Goal: Task Accomplishment & Management: Manage account settings

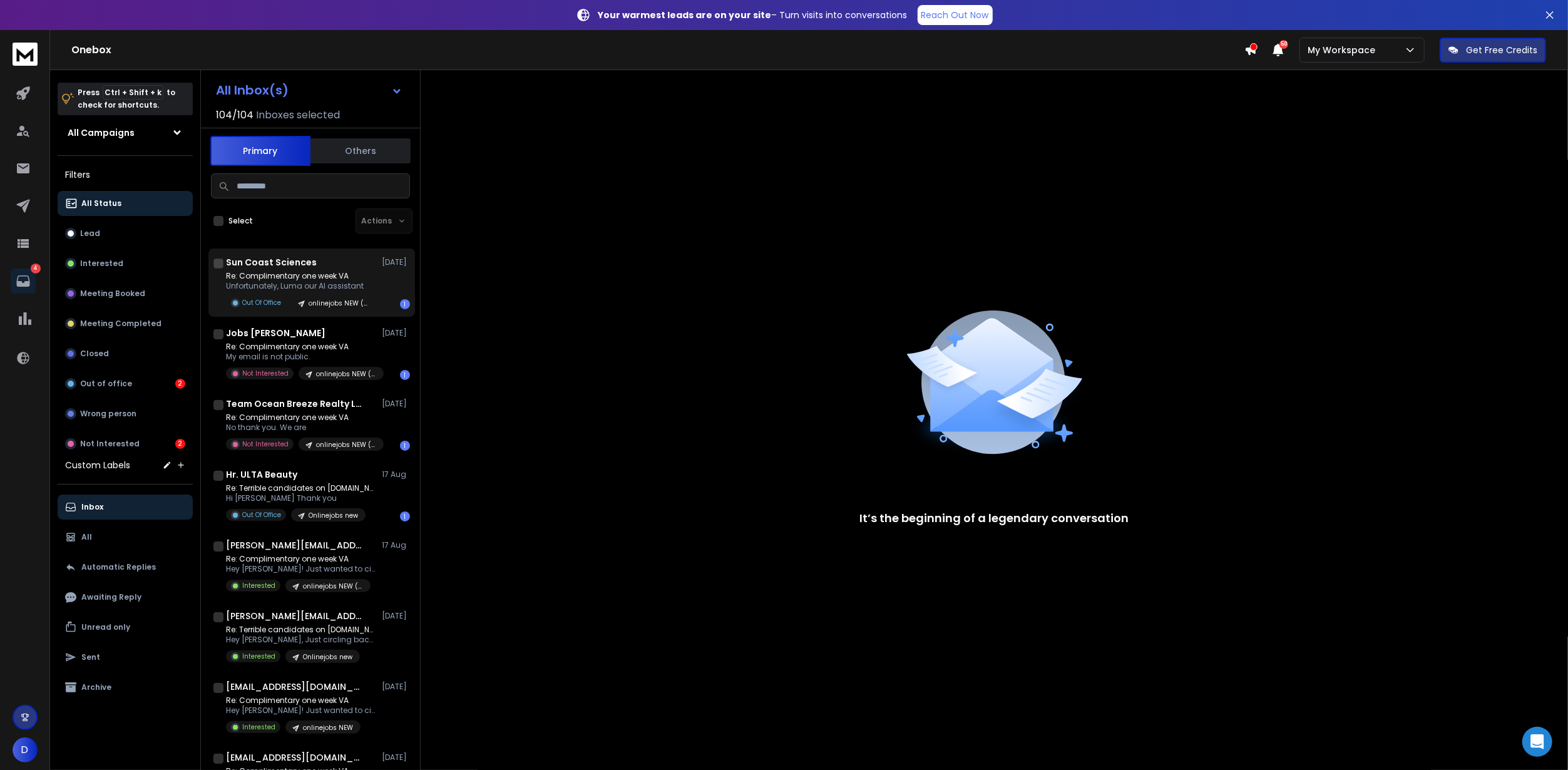
click at [261, 276] on p "Re: Complimentary one week VA" at bounding box center [301, 276] width 150 height 10
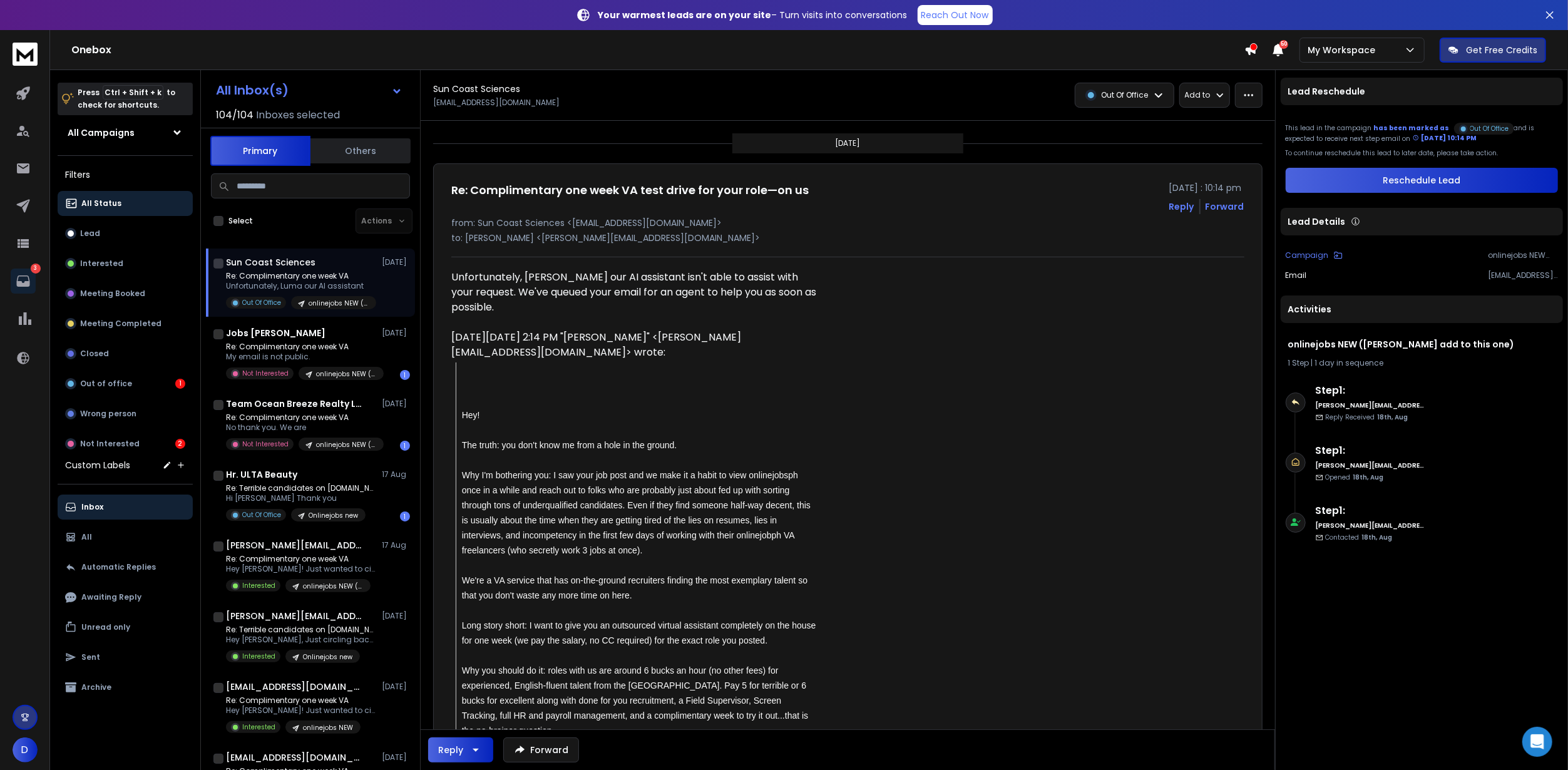
drag, startPoint x: 342, startPoint y: 263, endPoint x: 314, endPoint y: 224, distance: 48.0
click at [314, 224] on div "Select Actions" at bounding box center [310, 219] width 219 height 30
click at [221, 260] on button "button" at bounding box center [219, 263] width 10 height 10
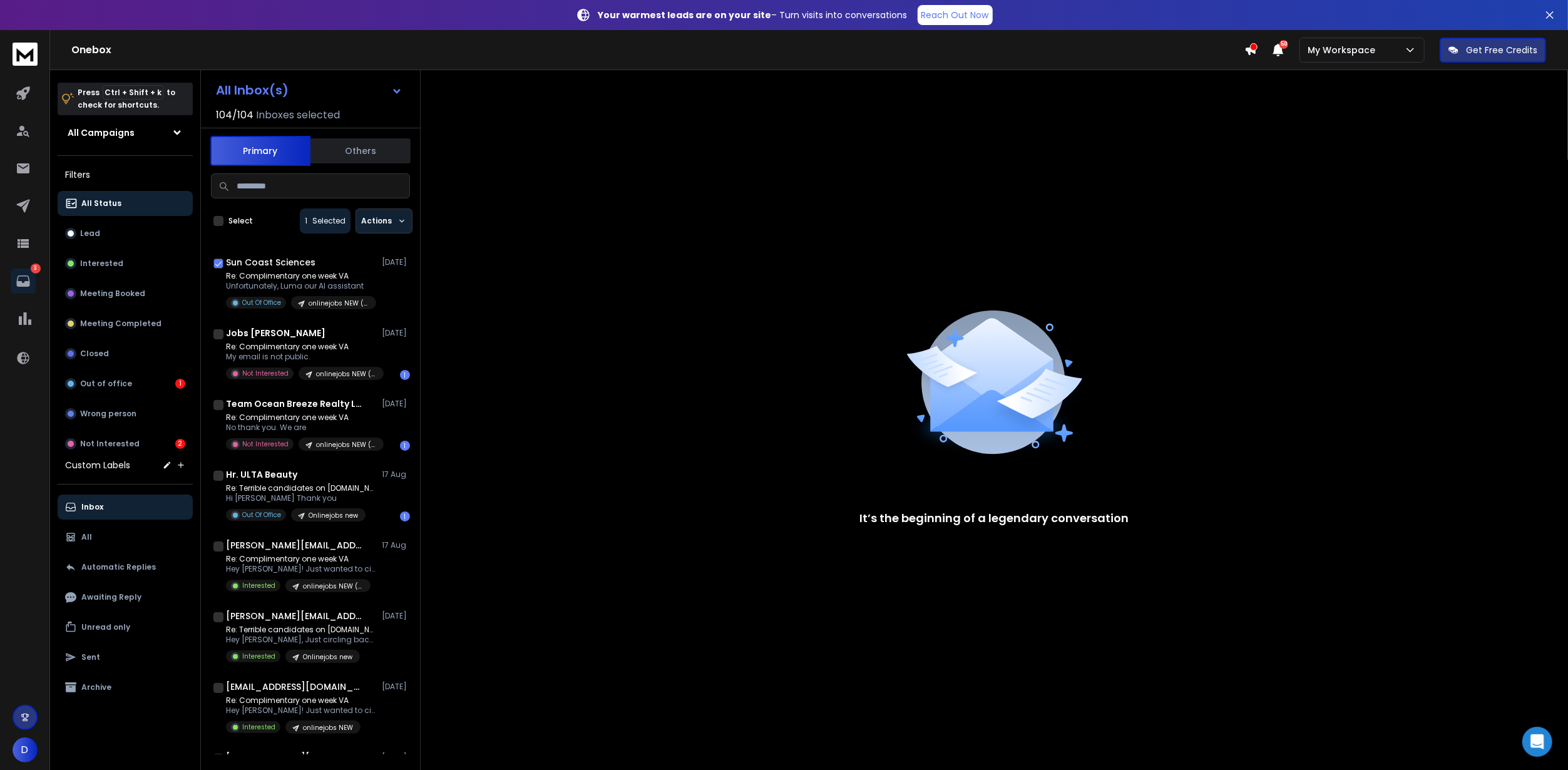
click at [379, 229] on button "Actions" at bounding box center [383, 221] width 57 height 25
click at [362, 250] on div "Mark as Unread" at bounding box center [360, 248] width 84 height 12
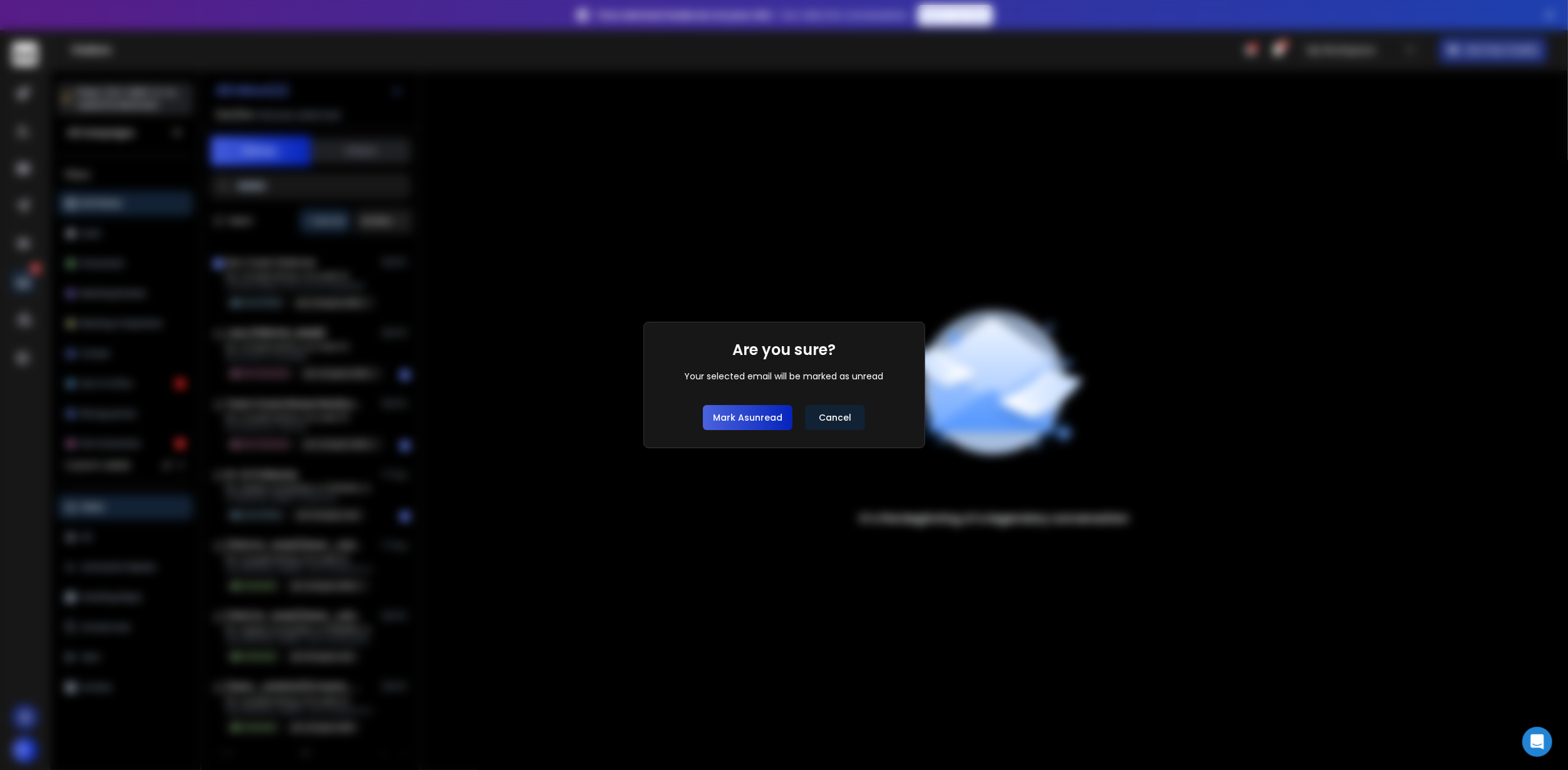
click at [747, 411] on p "Mark as unread" at bounding box center [748, 417] width 70 height 12
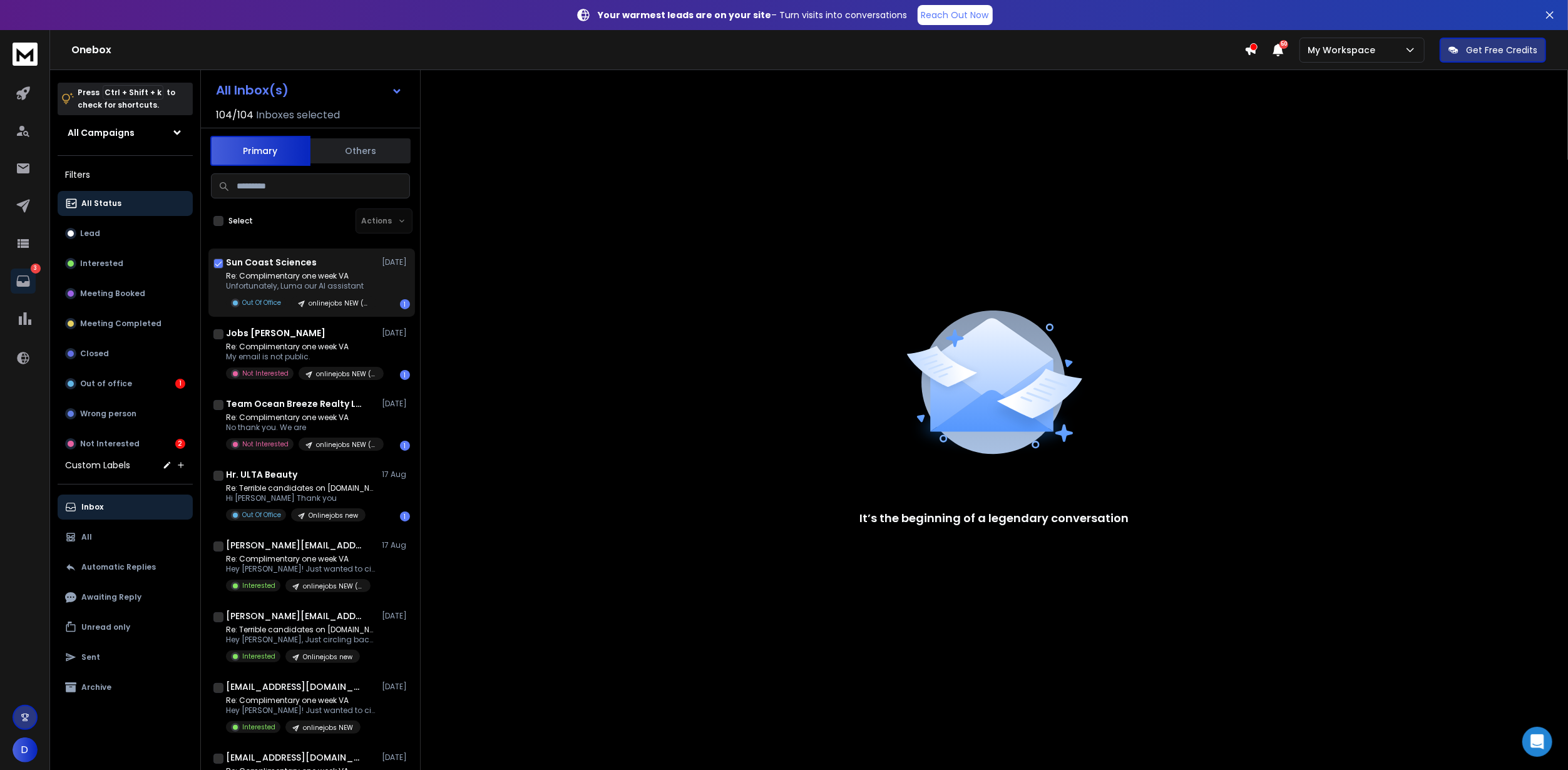
click at [221, 263] on button "button" at bounding box center [219, 263] width 10 height 10
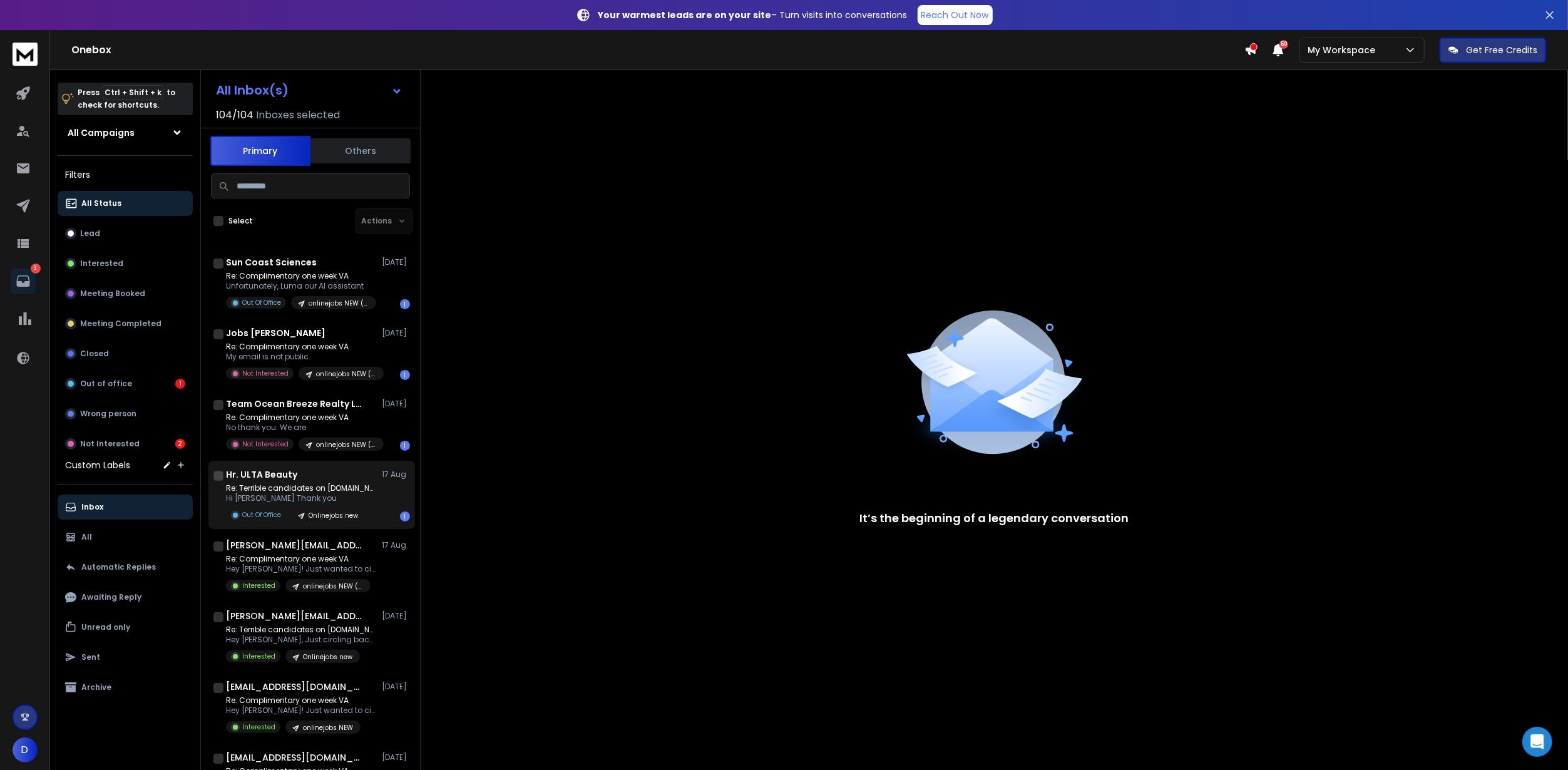
click at [278, 493] on p "Hi [PERSON_NAME] Thank you" at bounding box center [301, 498] width 150 height 10
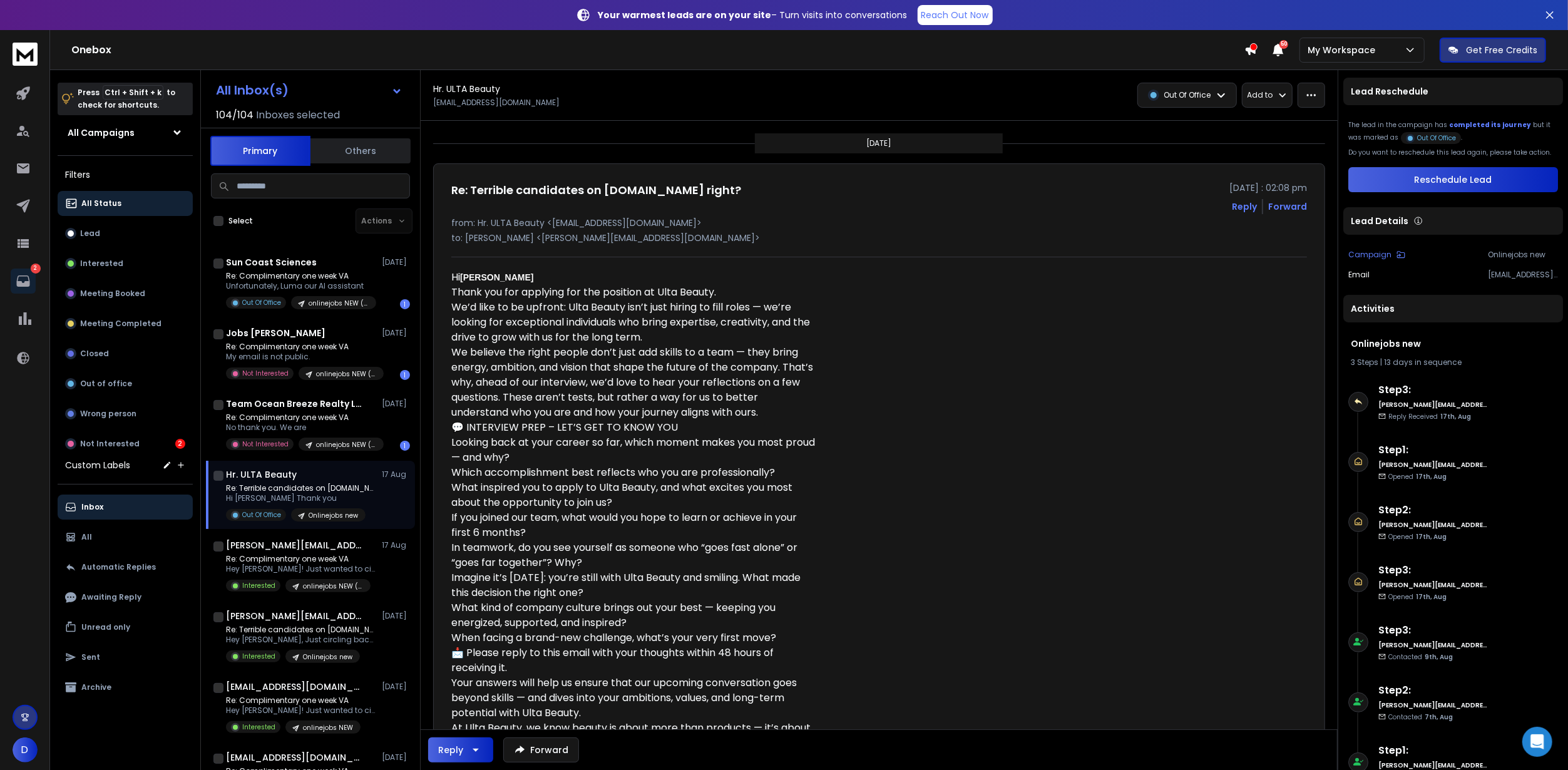
click at [218, 471] on button "button" at bounding box center [219, 475] width 10 height 10
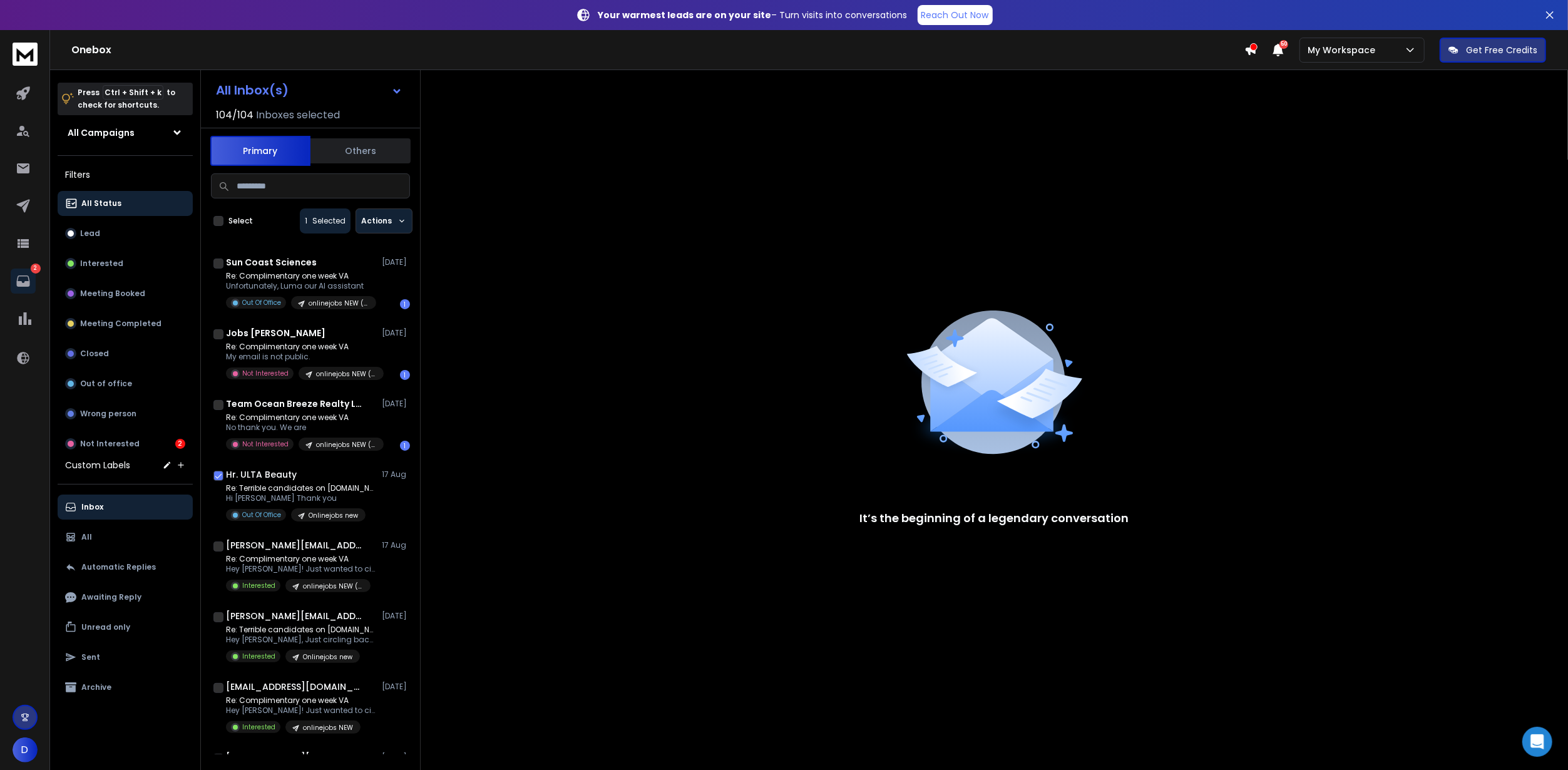
click at [381, 219] on p "Actions" at bounding box center [376, 221] width 31 height 10
click at [372, 253] on div "Mark as Unread" at bounding box center [360, 248] width 84 height 12
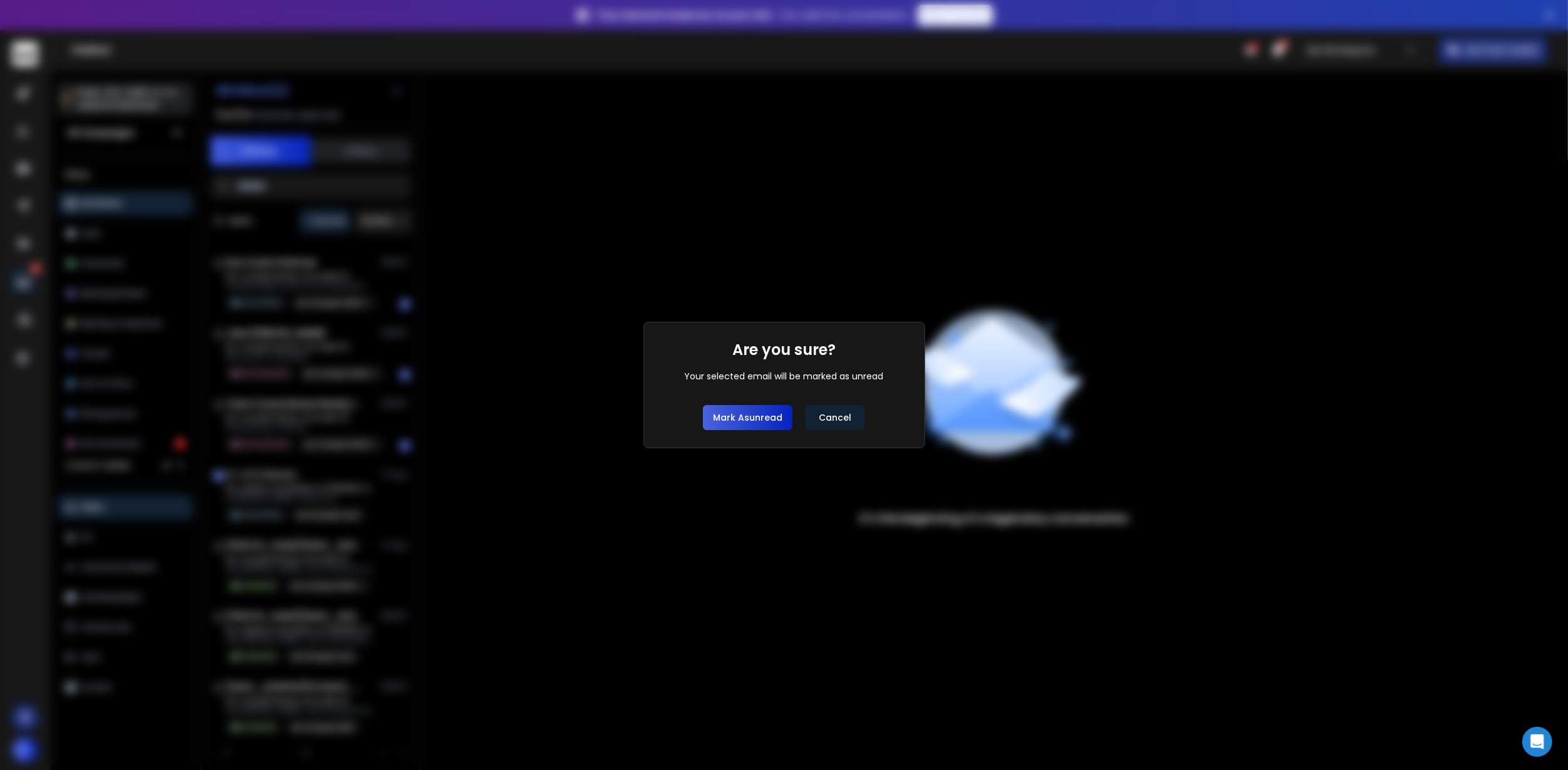
click at [743, 404] on div "Are you sure? Your selected email will be marked as unread Mark as unread Cancel" at bounding box center [784, 384] width 245 height 90
click at [742, 404] on div "Are you sure? Your selected email will be marked as unread Mark as unread Cancel" at bounding box center [784, 384] width 245 height 90
click at [741, 413] on p "Mark as unread" at bounding box center [748, 417] width 70 height 12
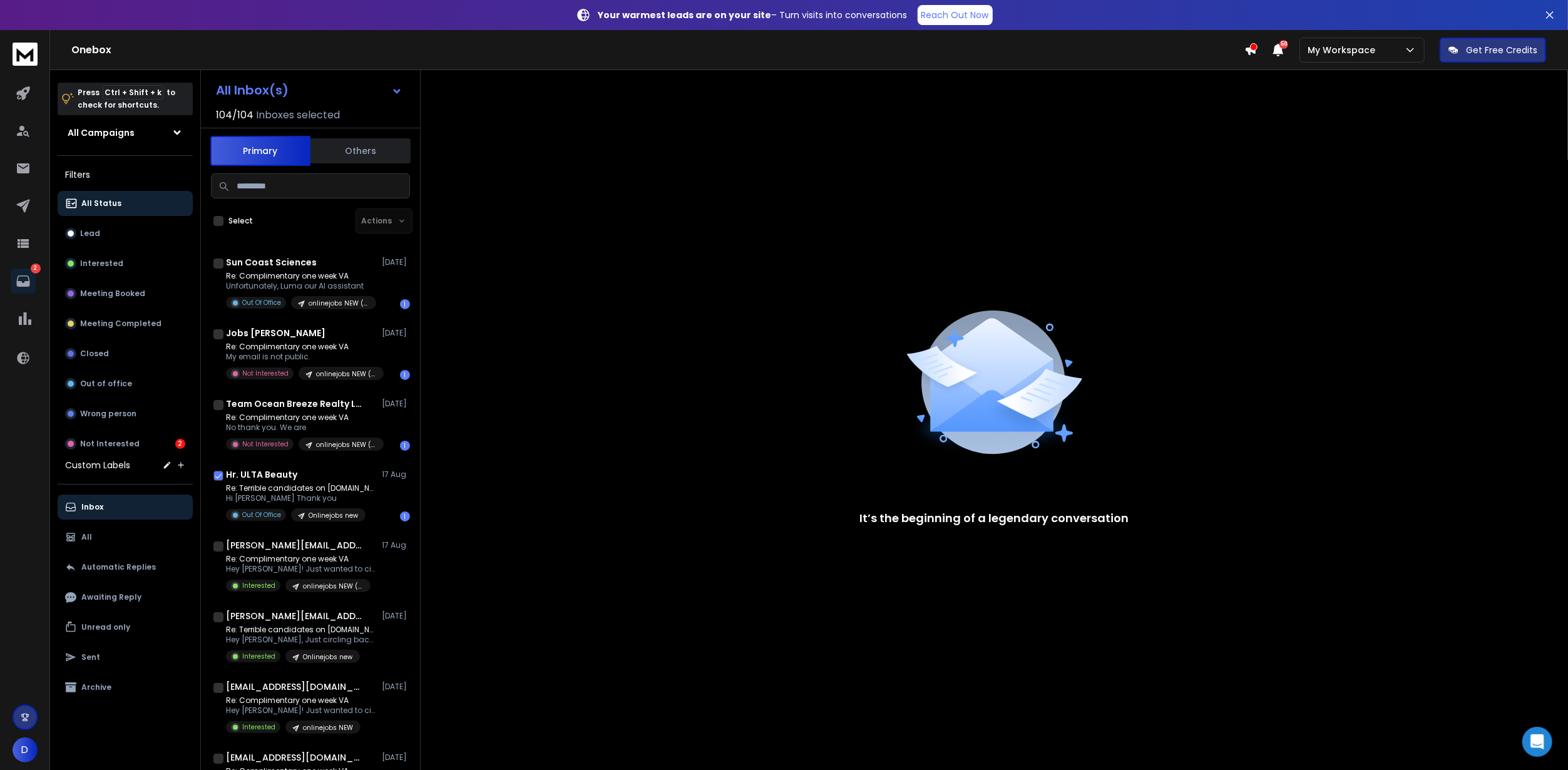
click at [531, 469] on div "It’s the beginning of a legendary conversation" at bounding box center [994, 397] width 1147 height 655
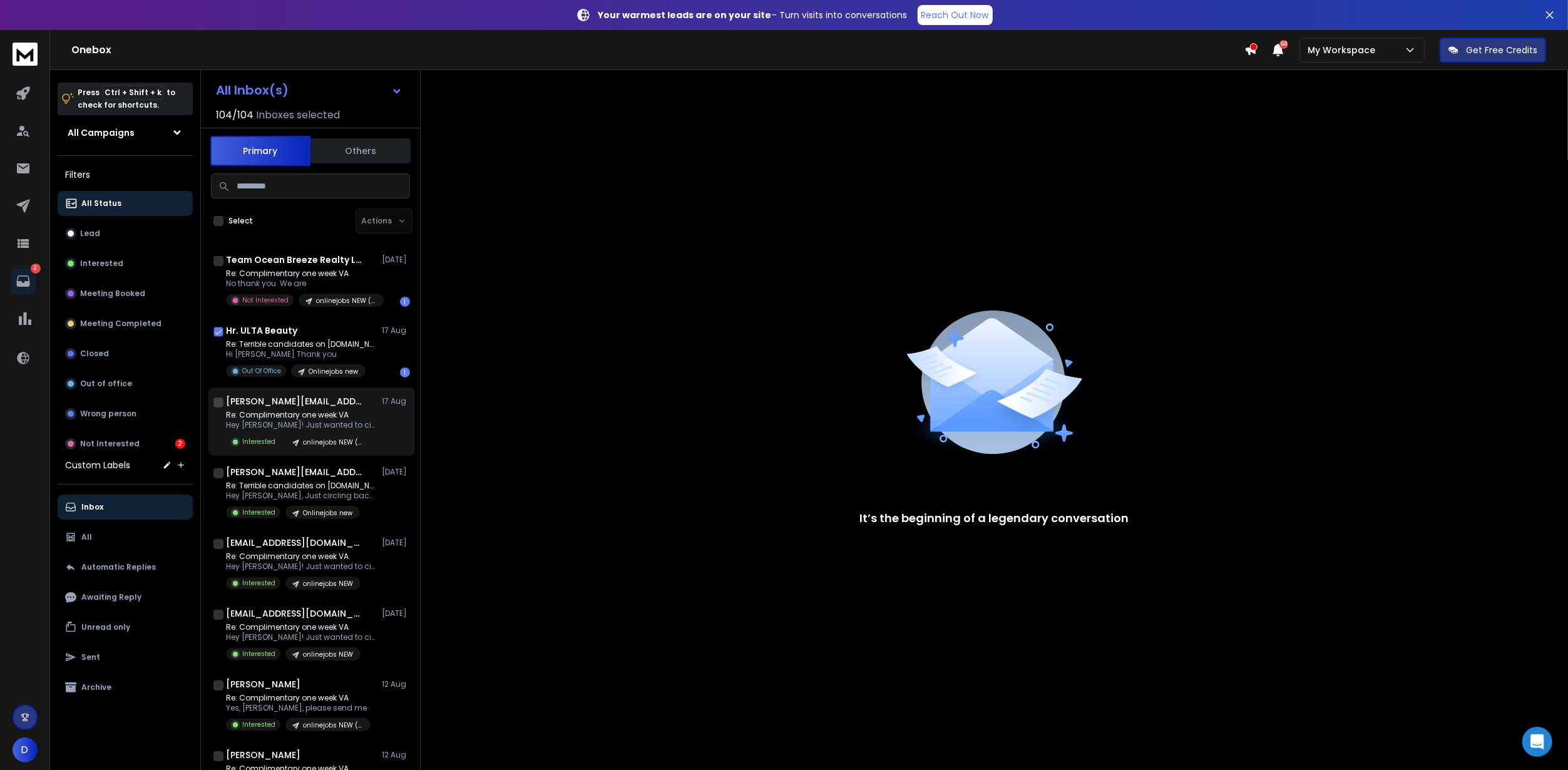
scroll to position [139, 0]
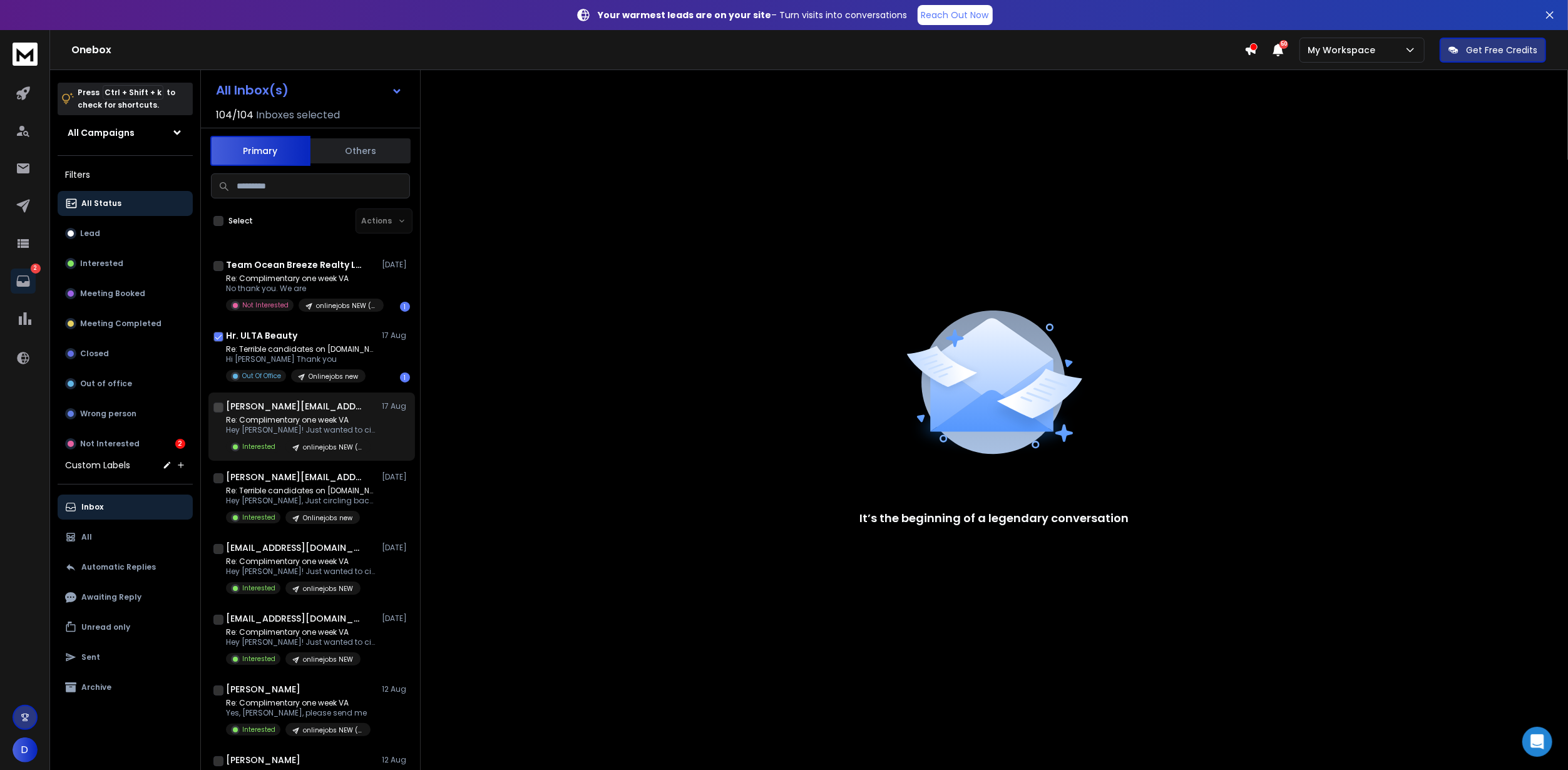
click at [250, 411] on div "[PERSON_NAME][EMAIL_ADDRESS][DOMAIN_NAME] [DATE] Re: Complimentary one week VA …" at bounding box center [318, 426] width 184 height 53
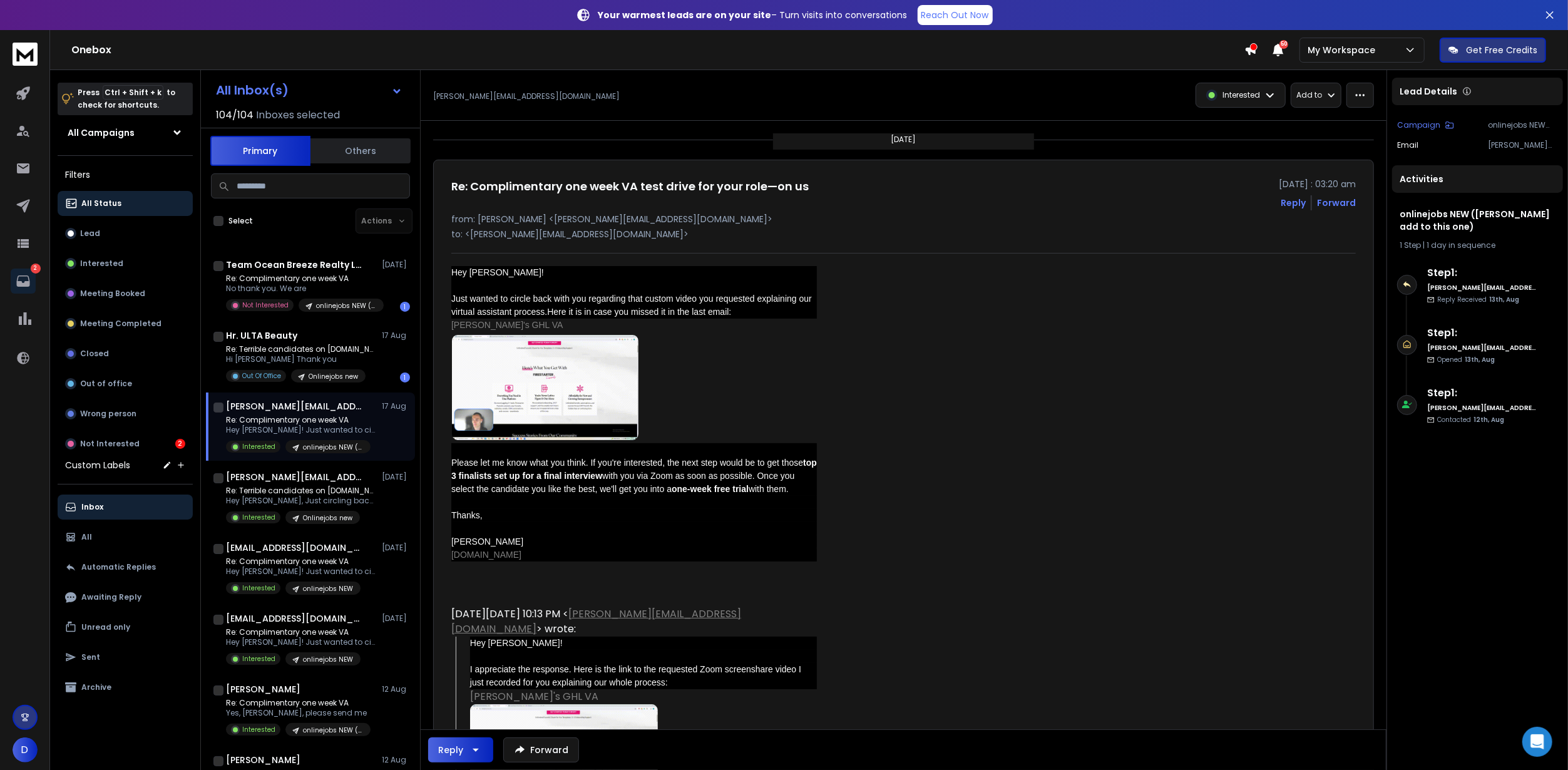
scroll to position [0, 0]
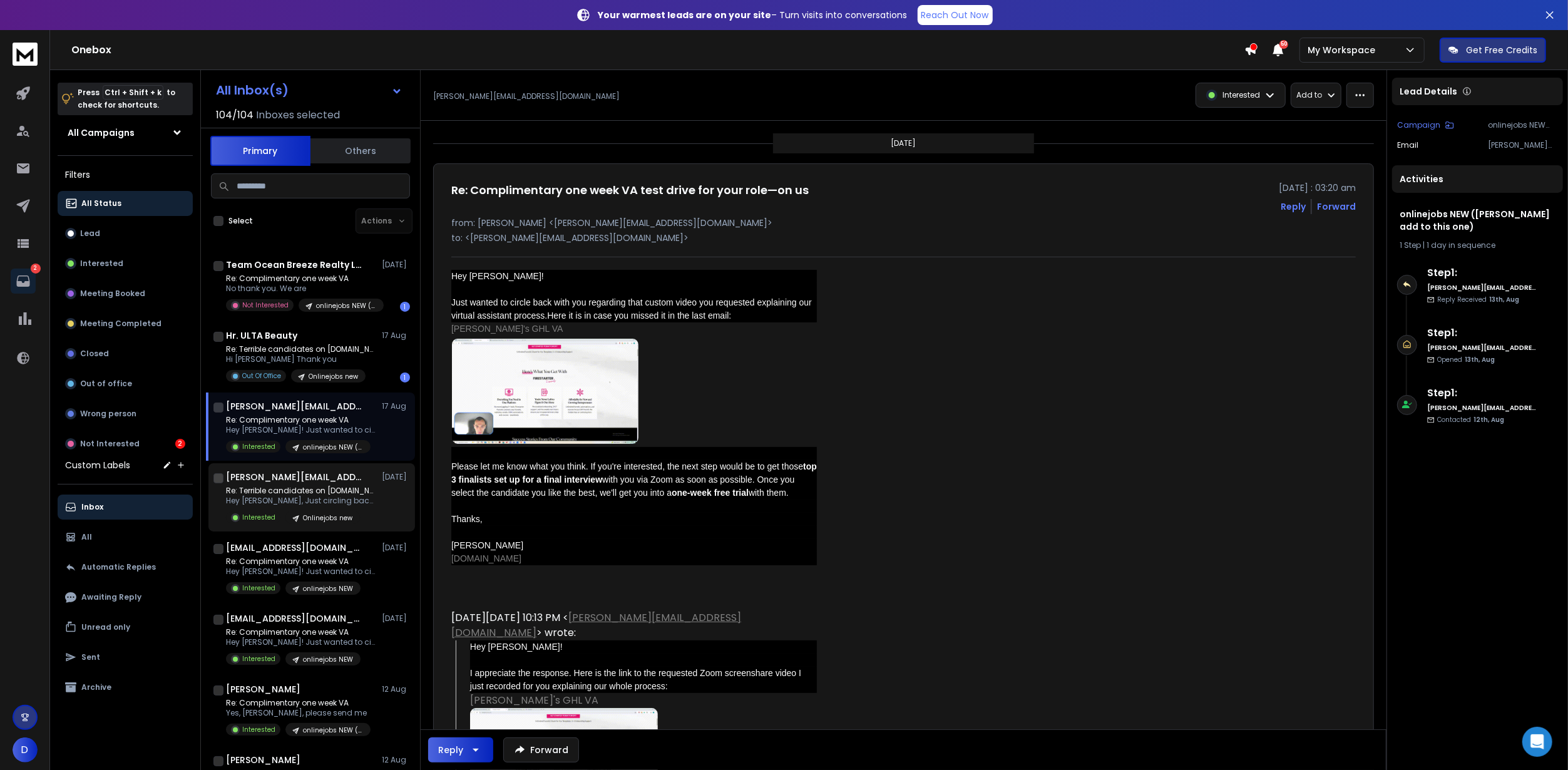
click at [286, 482] on h1 "[PERSON_NAME][EMAIL_ADDRESS][DOMAIN_NAME]" at bounding box center [295, 476] width 137 height 12
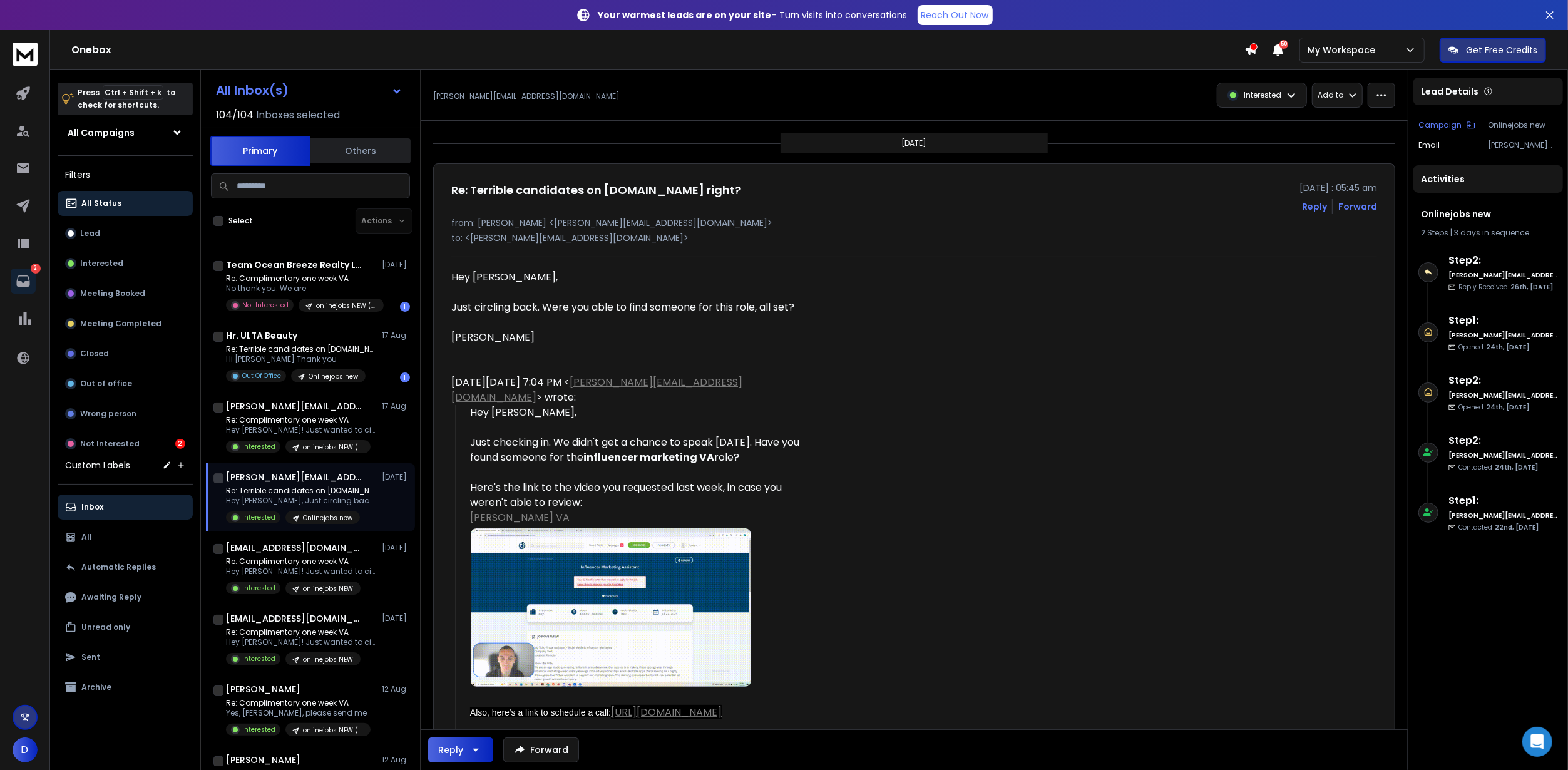
click at [223, 473] on button "button" at bounding box center [219, 478] width 10 height 10
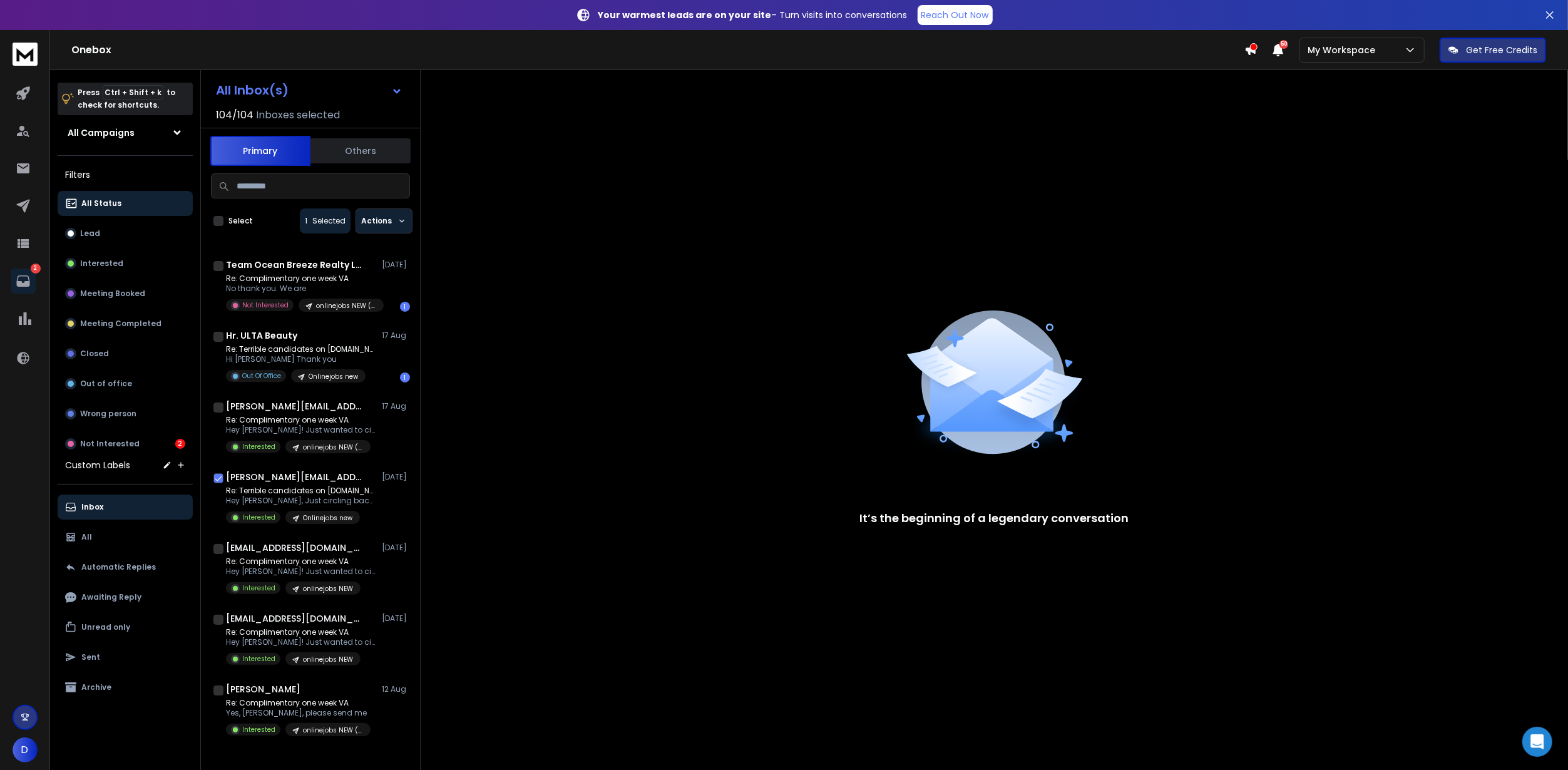
click at [392, 219] on button "Actions" at bounding box center [383, 221] width 57 height 25
click at [346, 250] on div "Mark as Unread" at bounding box center [360, 248] width 84 height 12
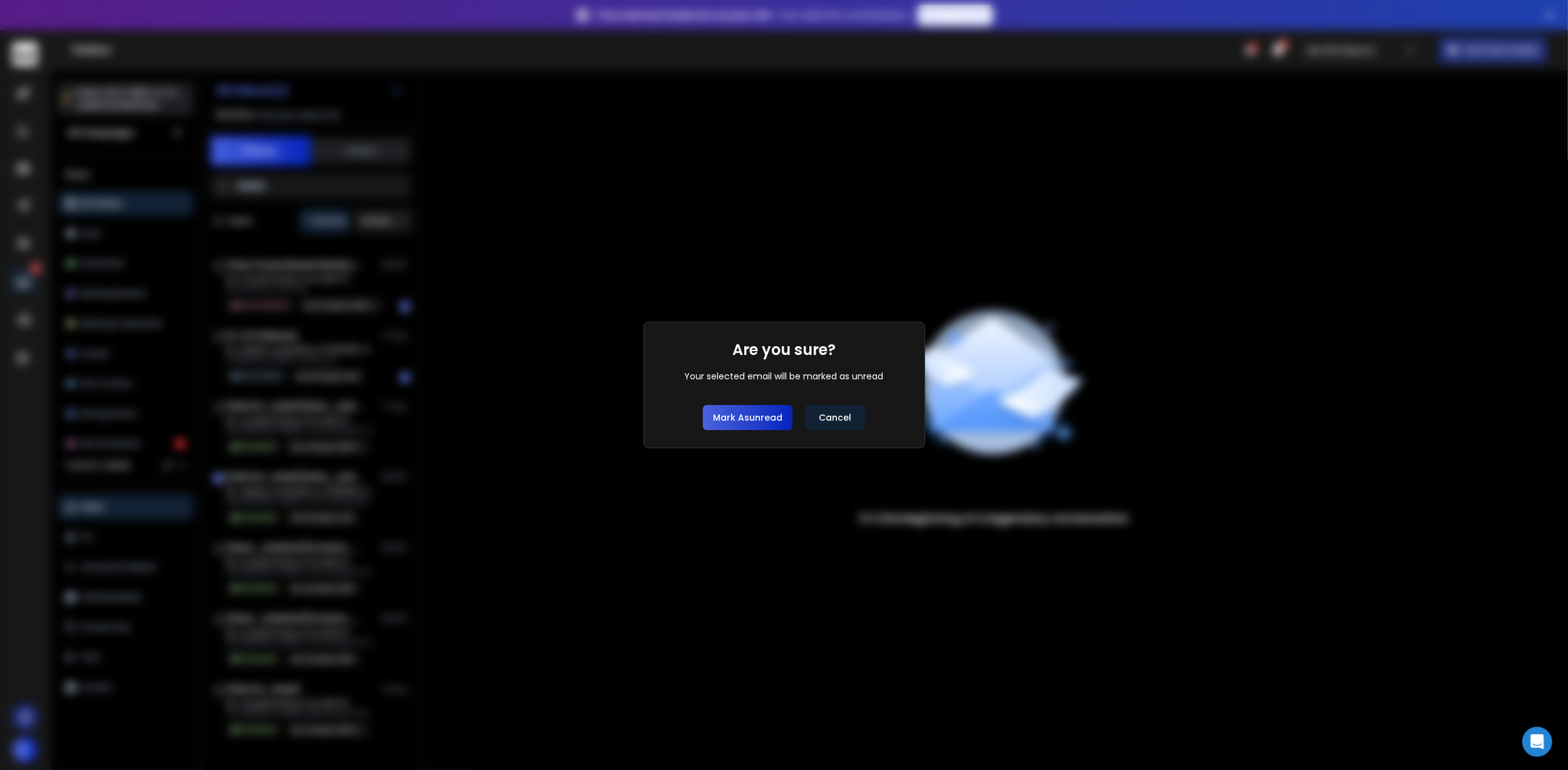
click at [750, 418] on p "Mark as unread" at bounding box center [748, 417] width 70 height 12
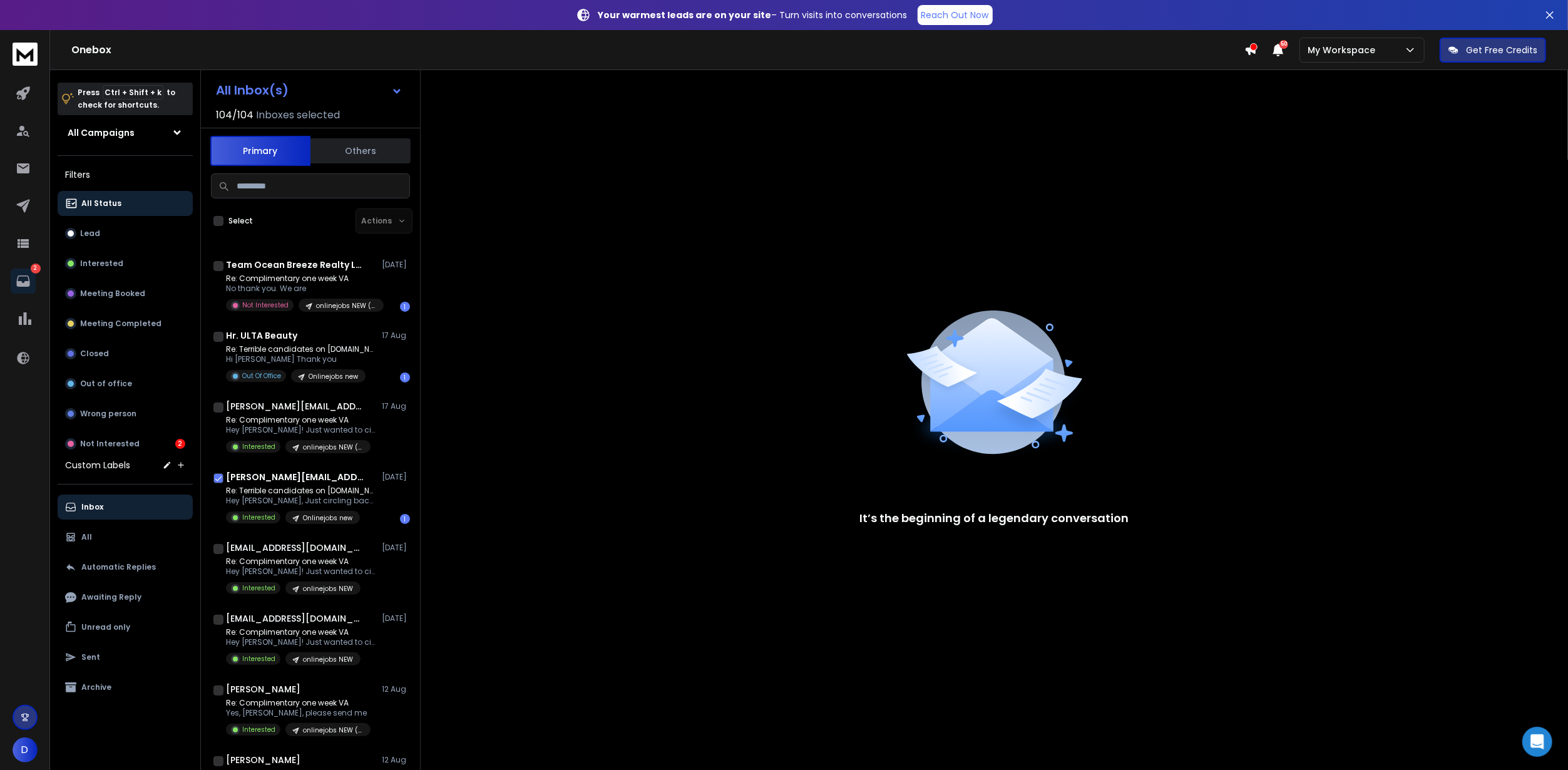
click at [507, 484] on div "It’s the beginning of a legendary conversation" at bounding box center [994, 397] width 1147 height 655
click at [219, 479] on button "button" at bounding box center [219, 478] width 10 height 10
